Goal: Information Seeking & Learning: Check status

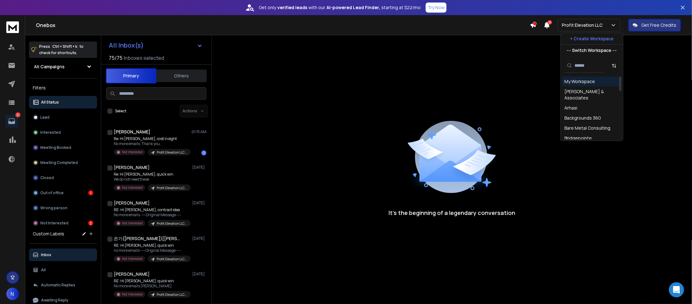
click at [414, 82] on div "It’s the beginning of a legendary conversation" at bounding box center [452, 164] width 480 height 259
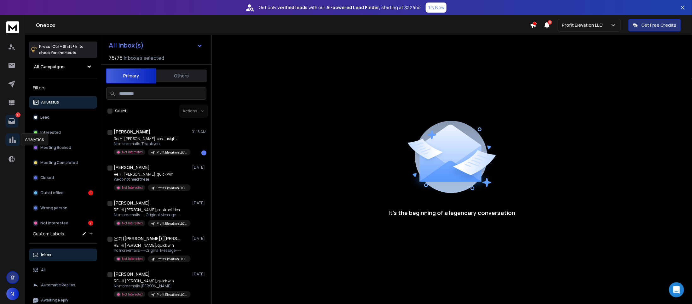
click at [12, 137] on icon at bounding box center [12, 140] width 6 height 6
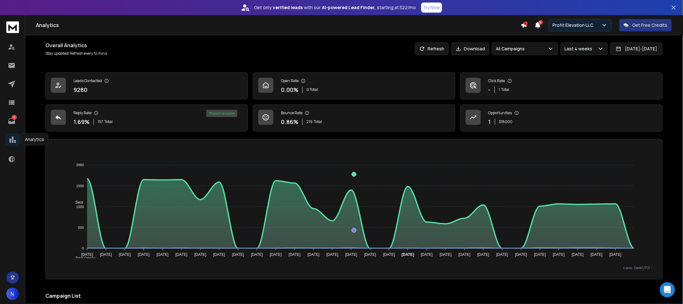
click at [584, 28] on button "Profit Elevation LLC" at bounding box center [579, 25] width 63 height 13
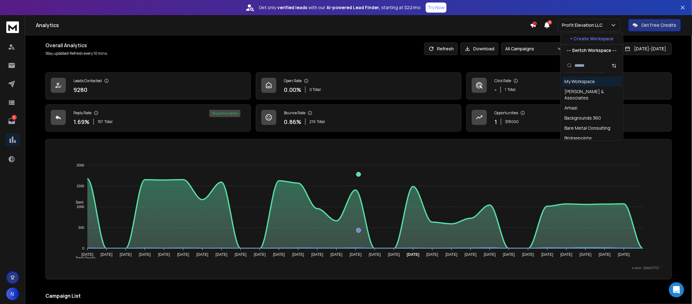
click at [644, 69] on div "Overall Analytics Stay updated! Refresh every 10 mins. Refresh Download All Cam…" at bounding box center [358, 254] width 627 height 424
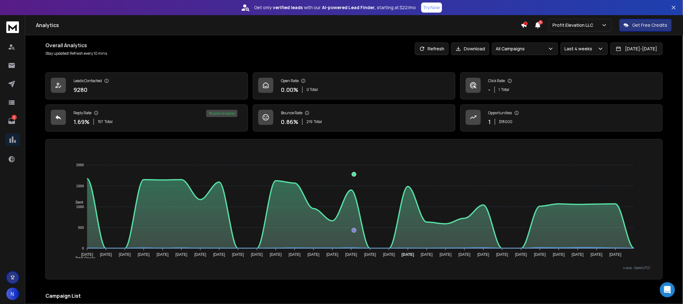
click at [535, 55] on button "All Campaigns" at bounding box center [525, 49] width 66 height 13
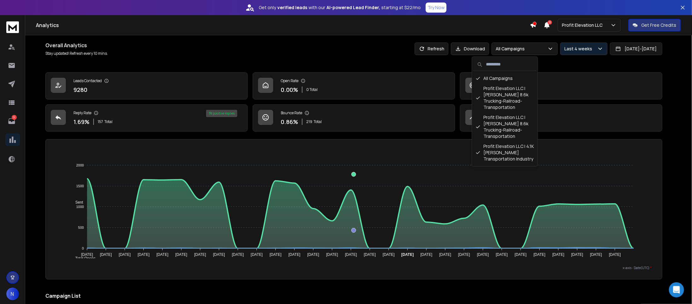
click at [564, 49] on p "Last 4 weeks" at bounding box center [579, 49] width 30 height 6
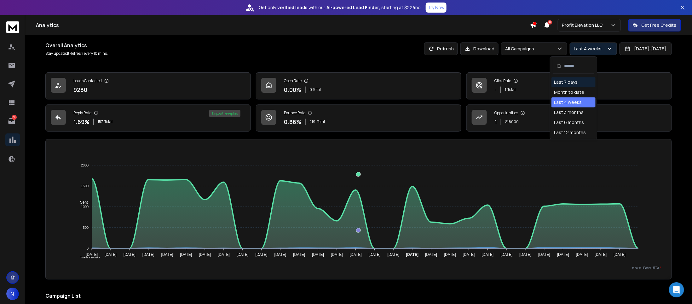
click at [574, 50] on p "Last 4 weeks" at bounding box center [589, 49] width 30 height 6
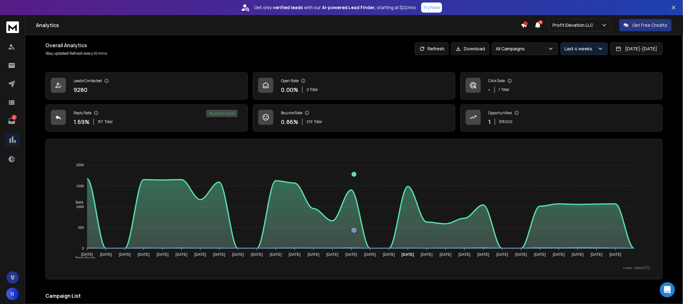
click at [564, 50] on p "Last 4 weeks" at bounding box center [579, 49] width 30 height 6
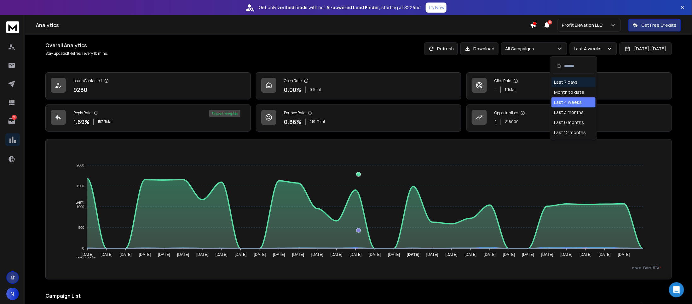
click at [583, 81] on div "Last 7 days" at bounding box center [574, 82] width 44 height 10
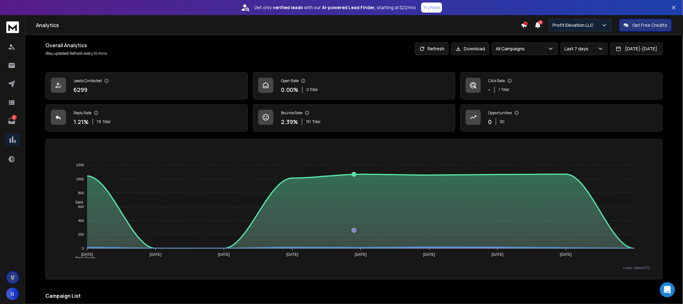
drag, startPoint x: 581, startPoint y: 29, endPoint x: 578, endPoint y: 22, distance: 7.3
click at [579, 24] on button "Profit Elevation LLC" at bounding box center [579, 25] width 63 height 13
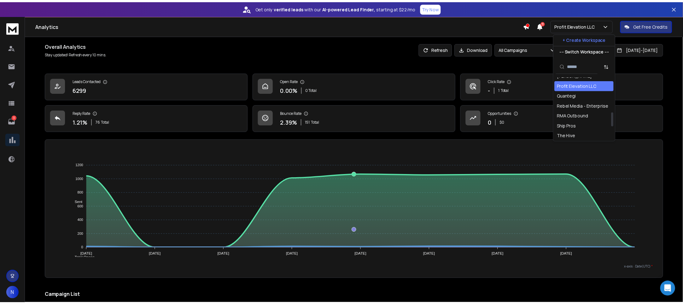
scroll to position [149, 0]
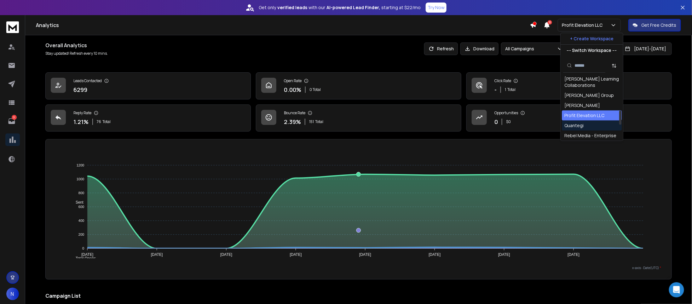
click at [581, 121] on div "Quantegi" at bounding box center [592, 126] width 60 height 10
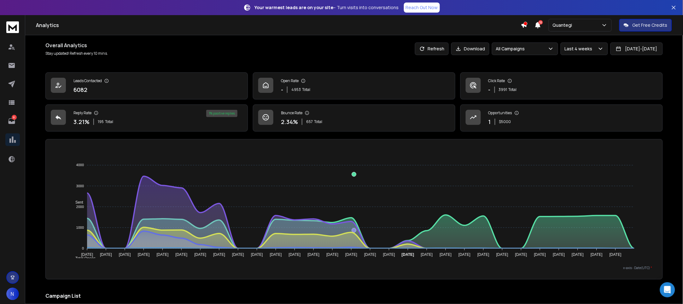
click at [575, 55] on div "Overall Analytics Stay updated! Refresh every 10 mins. Refresh Download All Cam…" at bounding box center [353, 49] width 617 height 14
click at [564, 50] on p "Last 4 weeks" at bounding box center [579, 49] width 30 height 6
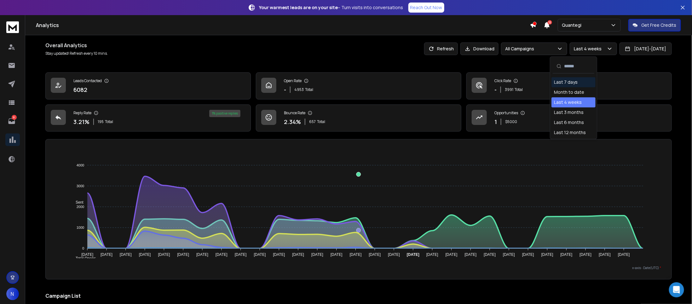
click at [570, 81] on div "Last 7 days" at bounding box center [566, 82] width 24 height 6
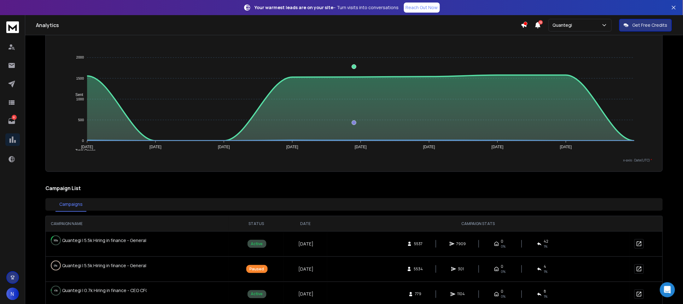
scroll to position [142, 0]
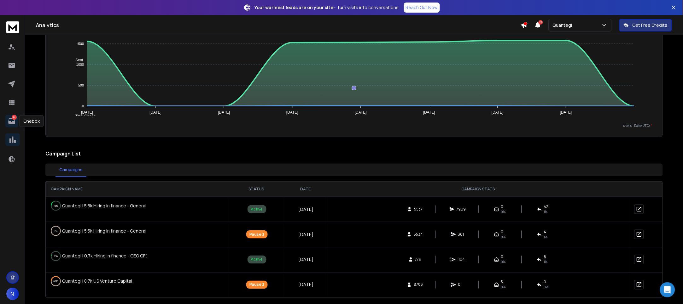
click at [13, 123] on icon at bounding box center [11, 121] width 7 height 6
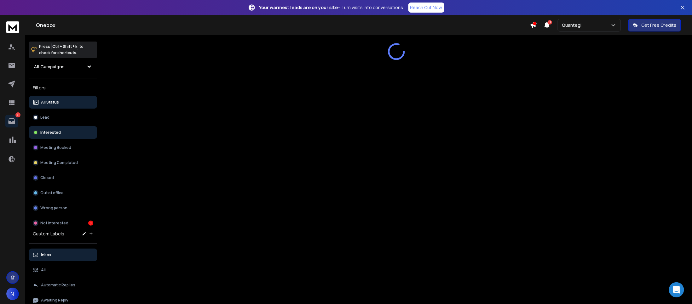
click at [57, 136] on button "Interested" at bounding box center [63, 132] width 68 height 13
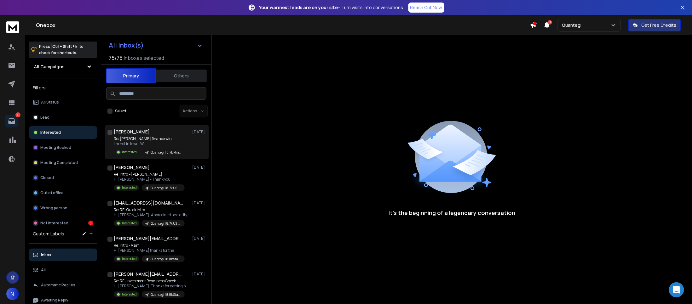
click at [176, 132] on div "Josh Eisenberg 04 Sep" at bounding box center [160, 132] width 93 height 6
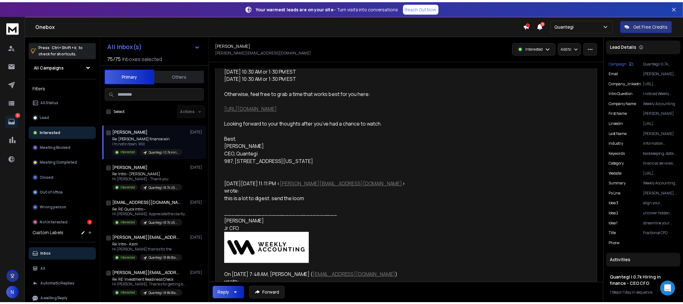
scroll to position [441, 0]
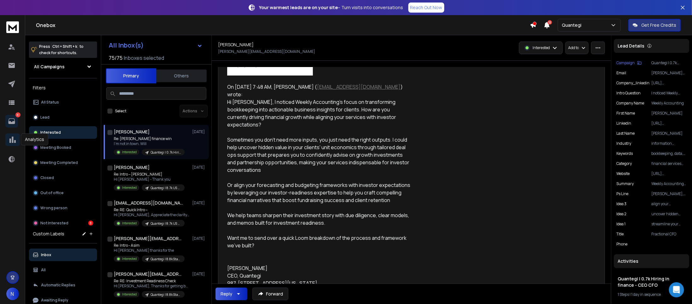
click at [12, 142] on icon at bounding box center [12, 140] width 6 height 6
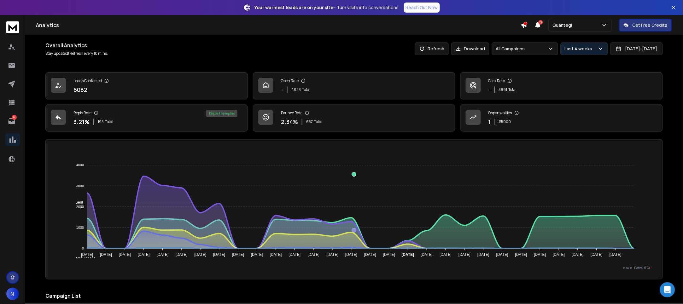
click at [564, 49] on p "Last 4 weeks" at bounding box center [579, 49] width 30 height 6
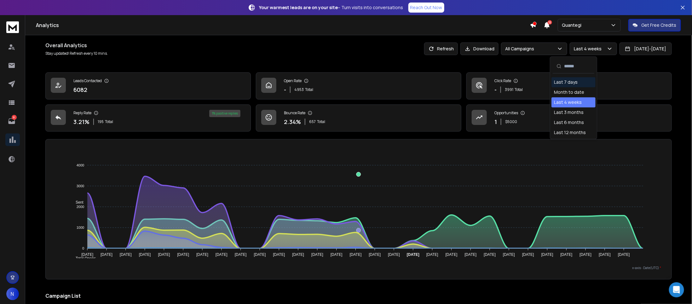
click at [565, 82] on div "Last 7 days" at bounding box center [566, 82] width 24 height 6
click at [565, 82] on div "Your warmest leads are on your site – Turn visits into conversations Reach Out …" at bounding box center [346, 152] width 692 height 304
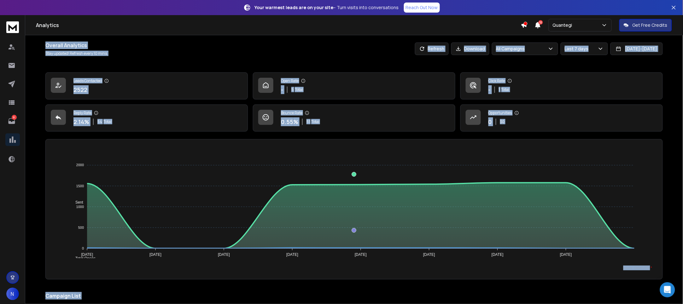
click at [193, 71] on div "Overall Analytics Stay updated! Refresh every 10 mins. Refresh Download All Cam…" at bounding box center [353, 241] width 617 height 399
